Goal: Information Seeking & Learning: Find specific fact

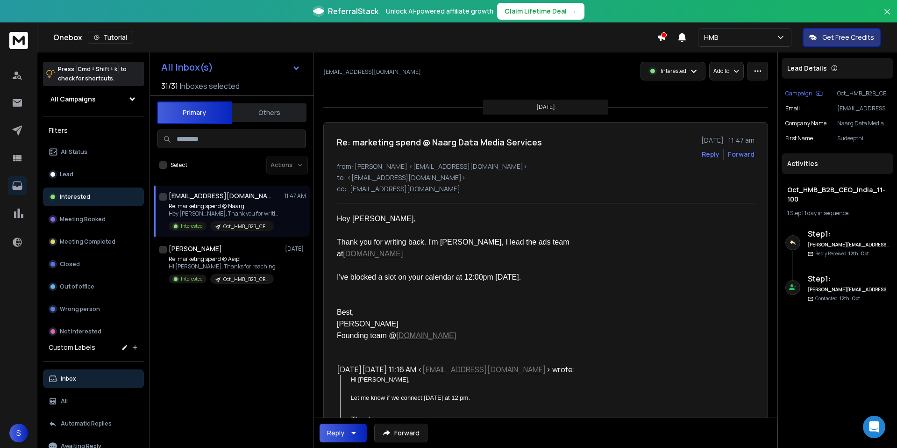
click at [205, 205] on p "Re: marketing spend @ Naarg" at bounding box center [225, 205] width 112 height 7
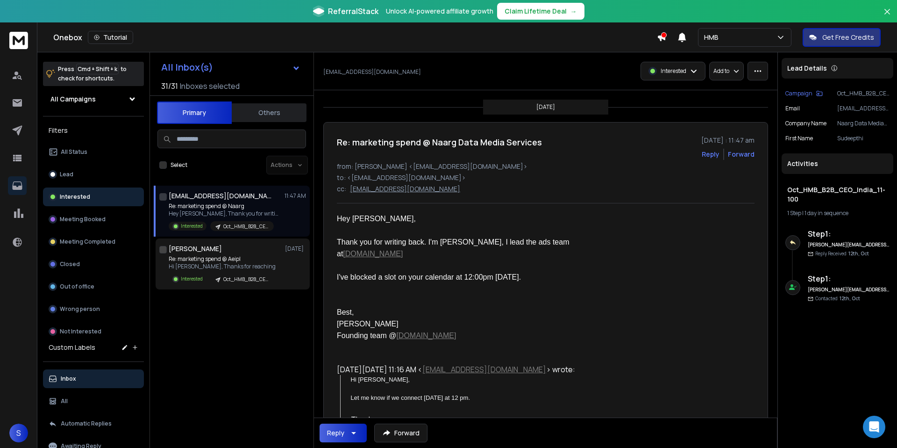
click at [187, 260] on p "Re: marketing spend @ Aeipl" at bounding box center [222, 258] width 107 height 7
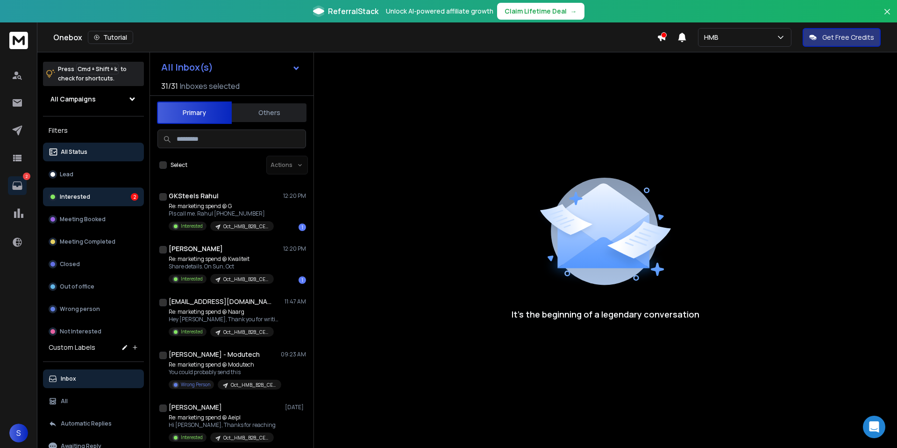
click at [97, 197] on button "Interested 2" at bounding box center [93, 196] width 101 height 19
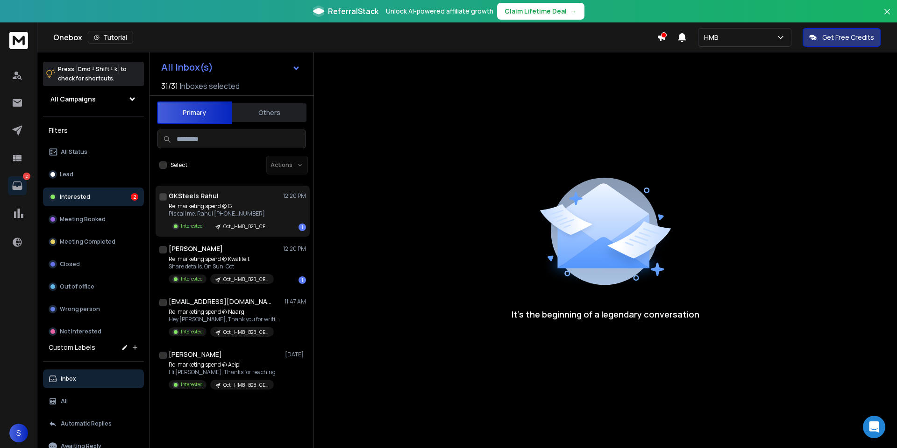
click at [217, 211] on p "Pls call me. Rahul [PHONE_NUMBER]" at bounding box center [221, 213] width 105 height 7
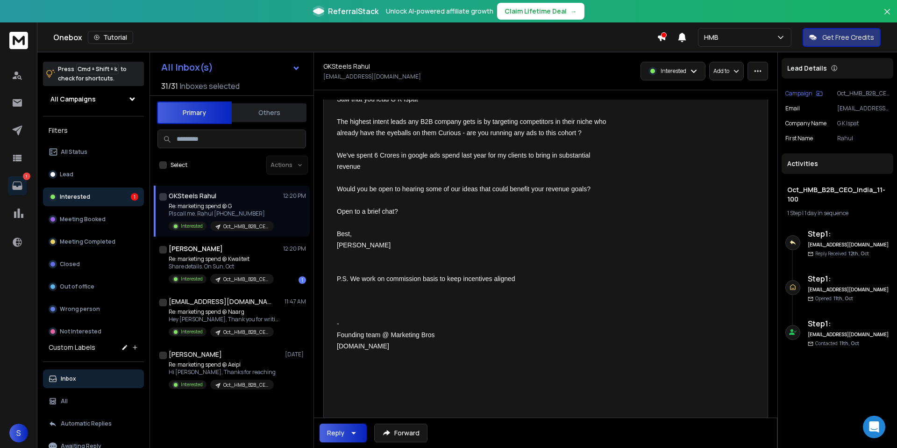
scroll to position [320, 0]
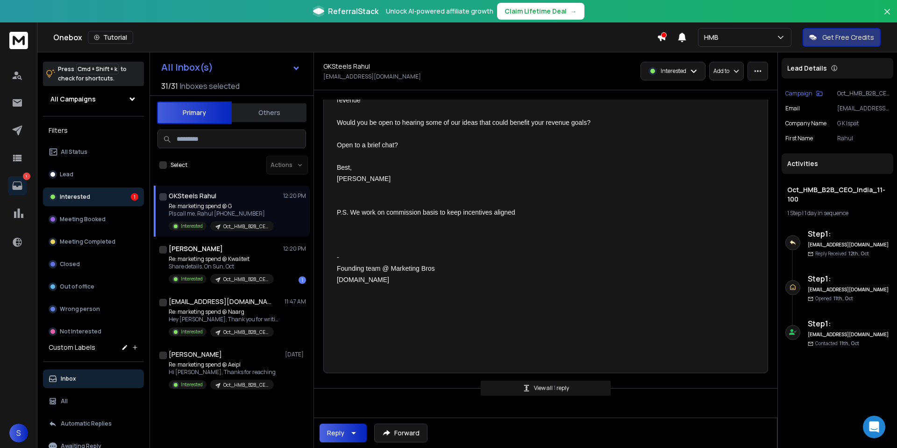
click at [570, 384] on div "View all 1 reply" at bounding box center [546, 387] width 130 height 15
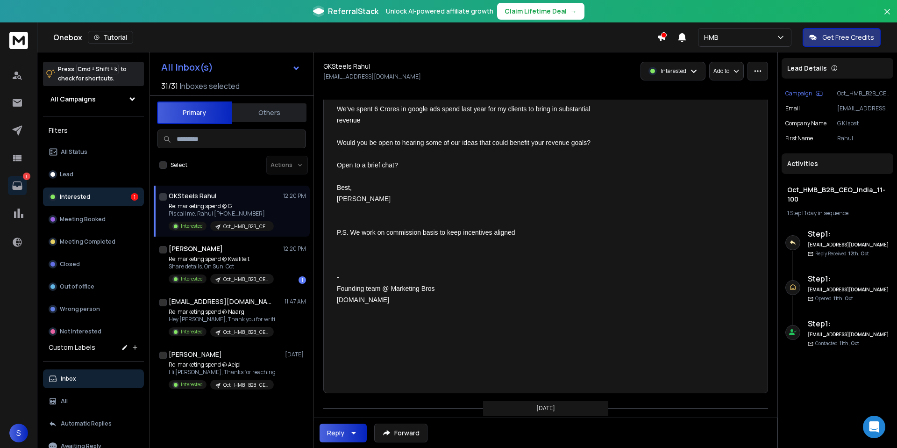
scroll to position [0, 0]
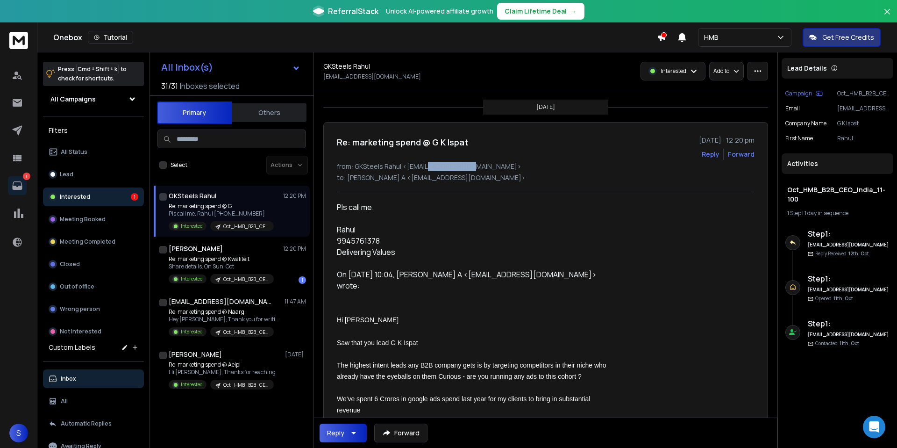
drag, startPoint x: 468, startPoint y: 165, endPoint x: 425, endPoint y: 167, distance: 43.0
click at [425, 167] on p "from: GKSteels Rahul <[EMAIL_ADDRESS][DOMAIN_NAME]>" at bounding box center [546, 166] width 418 height 9
copy p "[DOMAIN_NAME]"
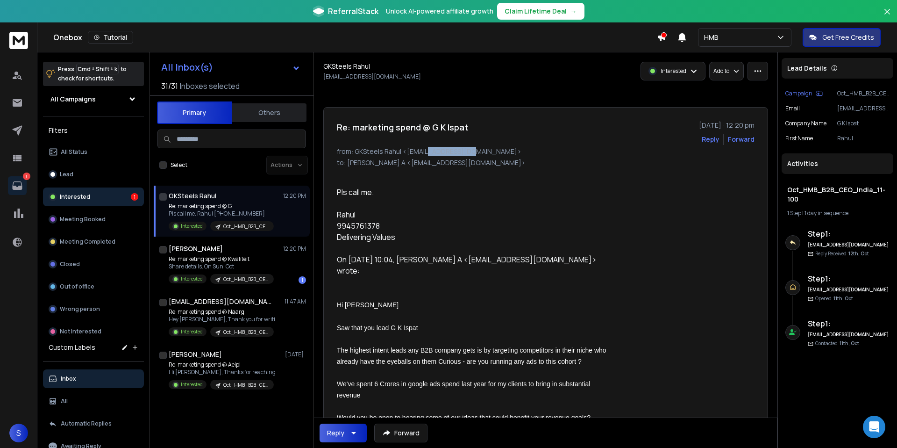
scroll to position [23, 0]
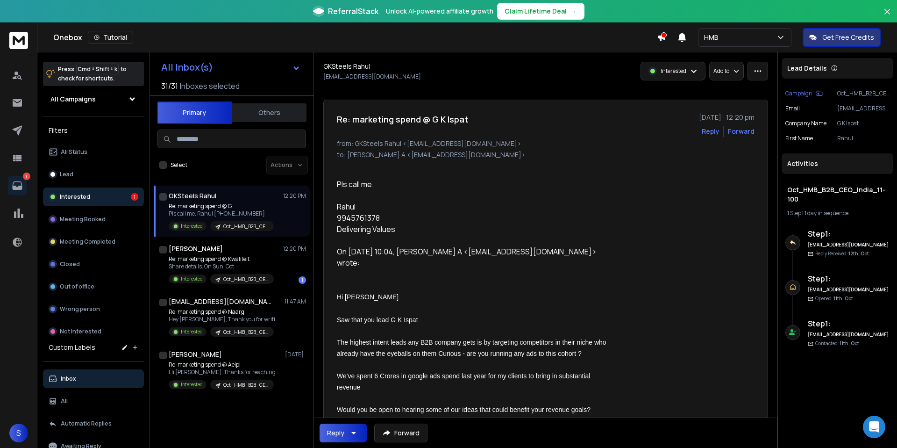
click at [437, 313] on div "Saw that you lead G K Ispat" at bounding box center [473, 324] width 273 height 22
drag, startPoint x: 435, startPoint y: 308, endPoint x: 396, endPoint y: 308, distance: 39.2
click at [396, 313] on div "Saw that you lead G K Ispat" at bounding box center [473, 324] width 273 height 22
copy span "G K Ispat"
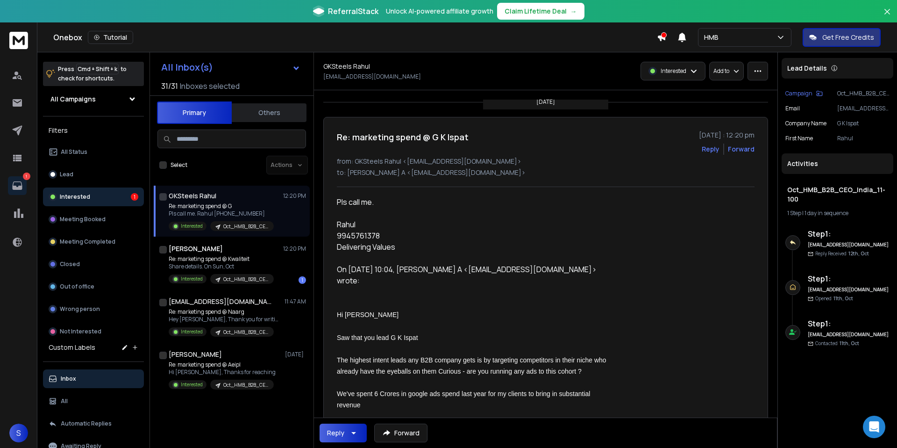
scroll to position [4, 0]
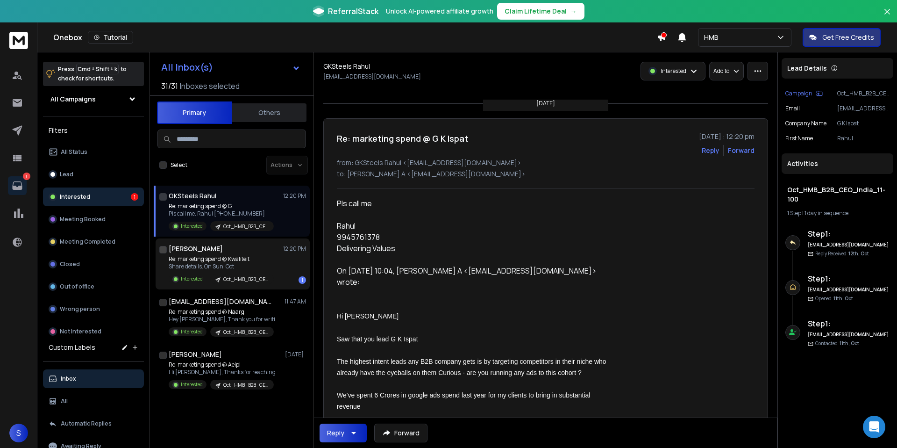
click at [200, 258] on p "Re: marketing spend @ Kwaliteit" at bounding box center [221, 258] width 105 height 7
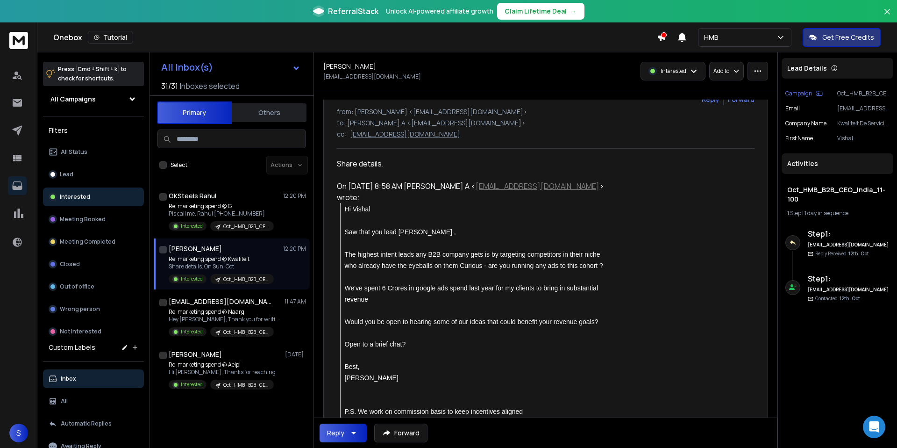
scroll to position [69, 0]
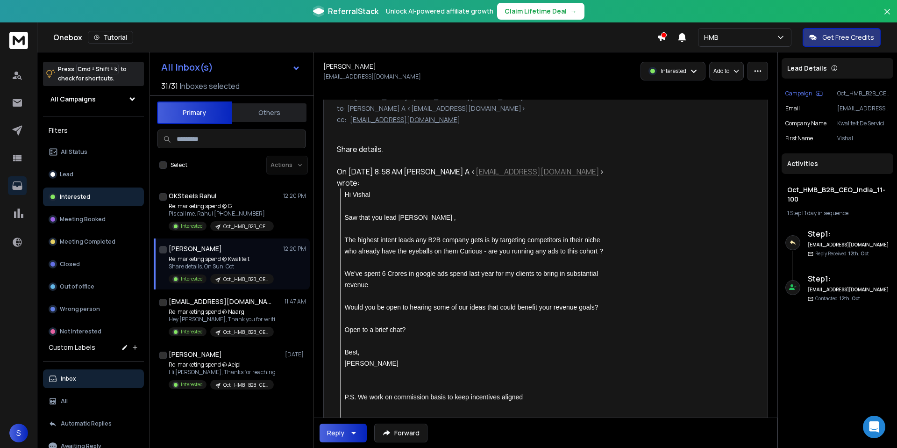
click at [456, 216] on span "Saw that you lead [PERSON_NAME] ," at bounding box center [400, 216] width 111 height 7
drag, startPoint x: 471, startPoint y: 216, endPoint x: 406, endPoint y: 215, distance: 65.0
click at [406, 215] on span "Saw that you lead [PERSON_NAME] ," at bounding box center [400, 216] width 111 height 7
copy span "Kwaliteit De Servici"
